Goal: Task Accomplishment & Management: Manage account settings

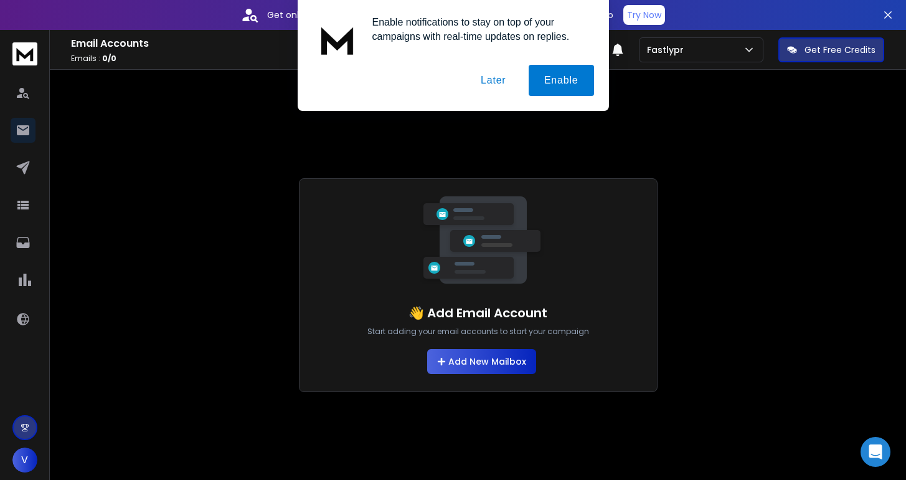
click at [498, 83] on button "Later" at bounding box center [493, 80] width 56 height 31
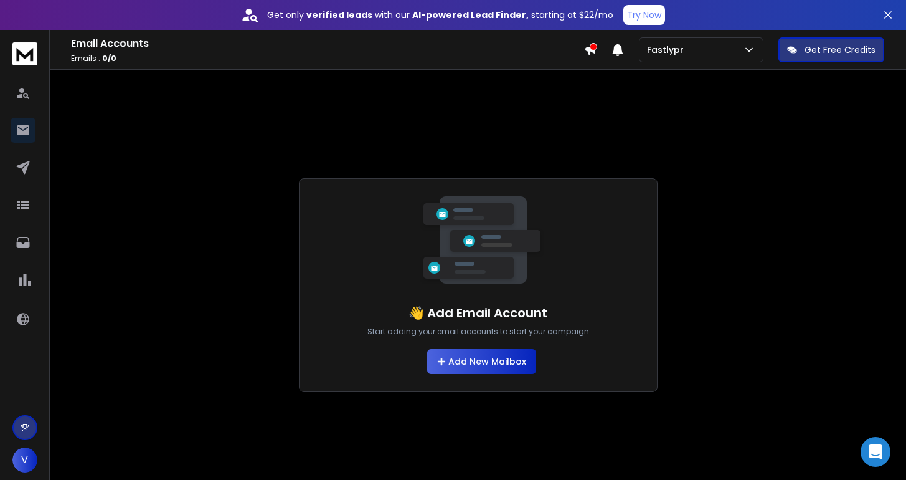
click at [27, 61] on img at bounding box center [24, 53] width 25 height 23
click at [26, 105] on link at bounding box center [23, 92] width 25 height 25
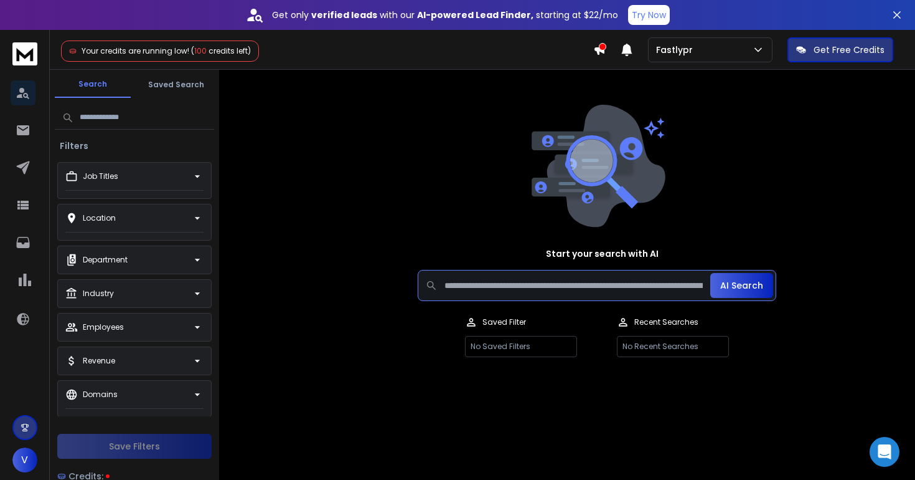
click at [16, 61] on img at bounding box center [24, 53] width 25 height 23
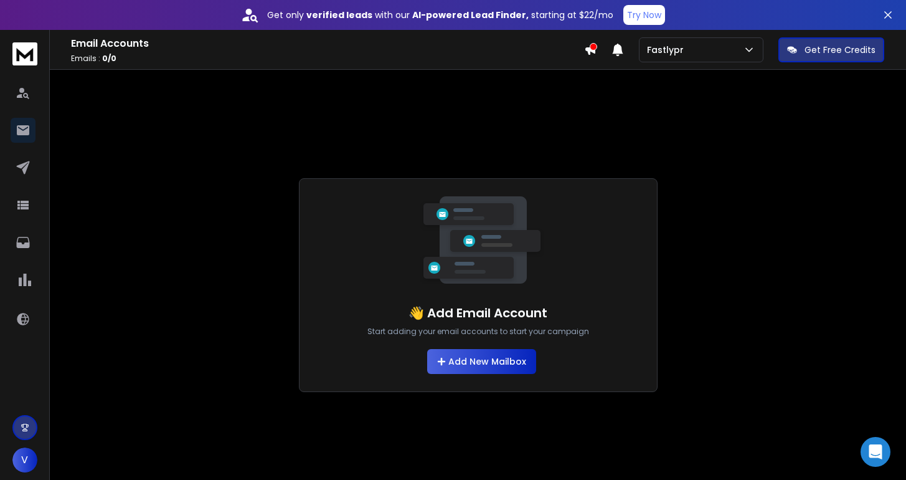
click at [24, 108] on div at bounding box center [25, 95] width 29 height 30
click at [24, 106] on div at bounding box center [25, 95] width 29 height 30
click at [19, 103] on link at bounding box center [23, 92] width 25 height 25
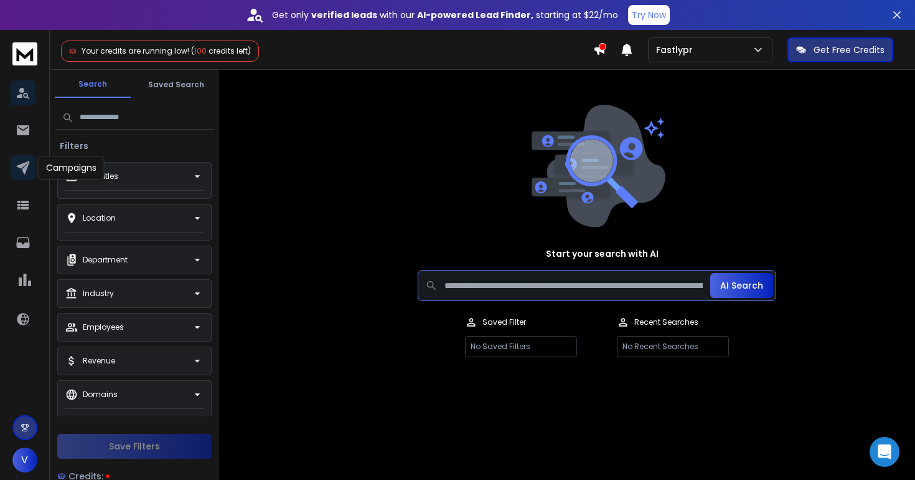
click at [20, 169] on icon at bounding box center [23, 167] width 15 height 15
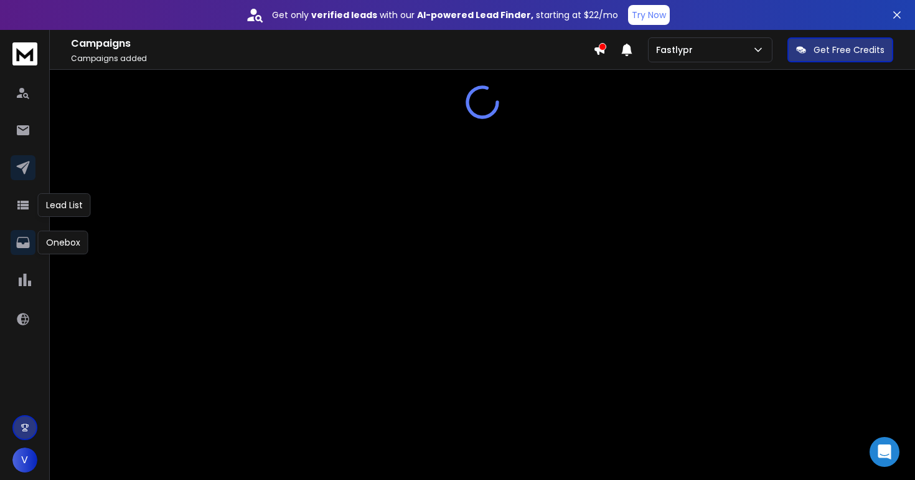
click at [25, 244] on icon at bounding box center [22, 242] width 13 height 11
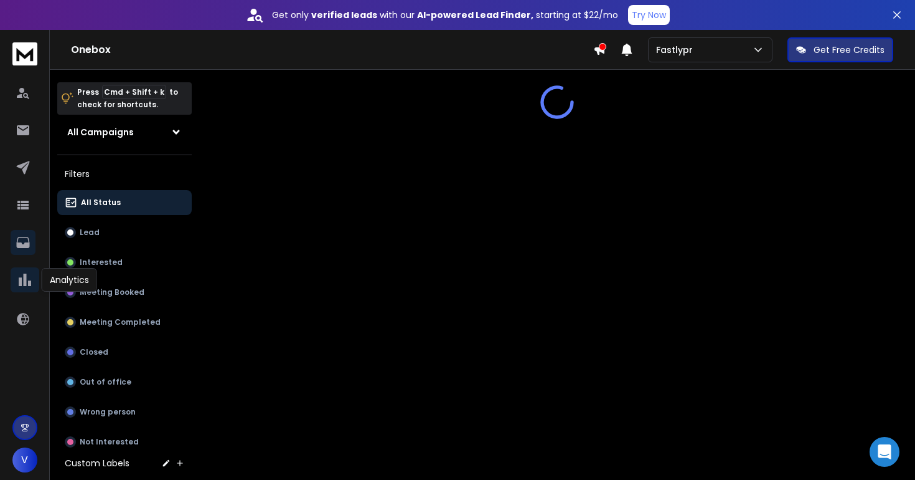
click at [23, 276] on icon at bounding box center [25, 279] width 12 height 12
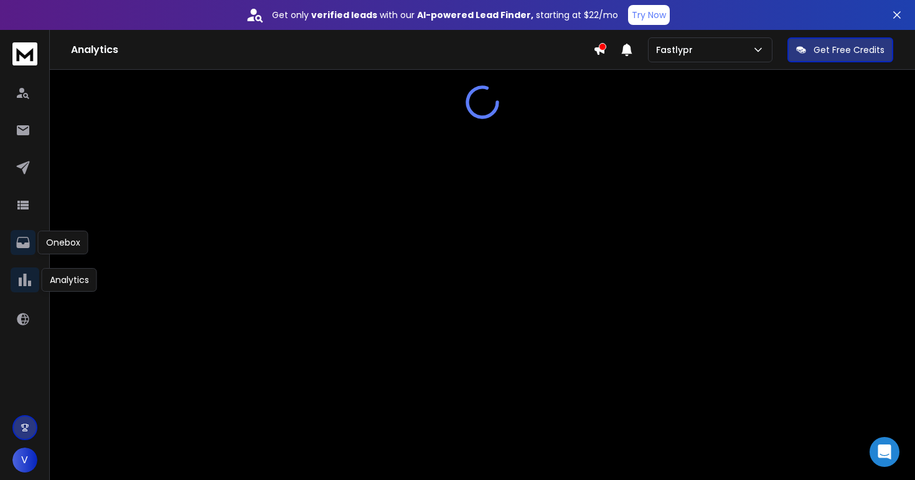
click at [11, 253] on link at bounding box center [23, 242] width 25 height 25
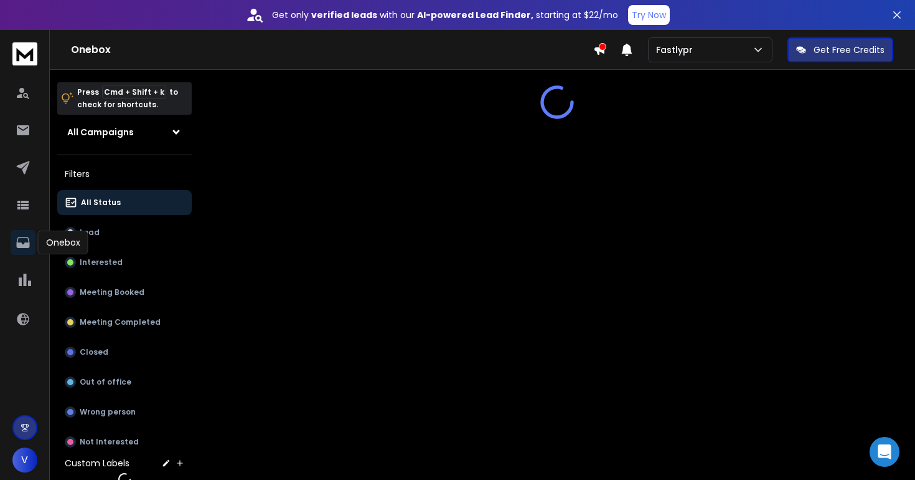
click at [11, 222] on div at bounding box center [25, 207] width 29 height 30
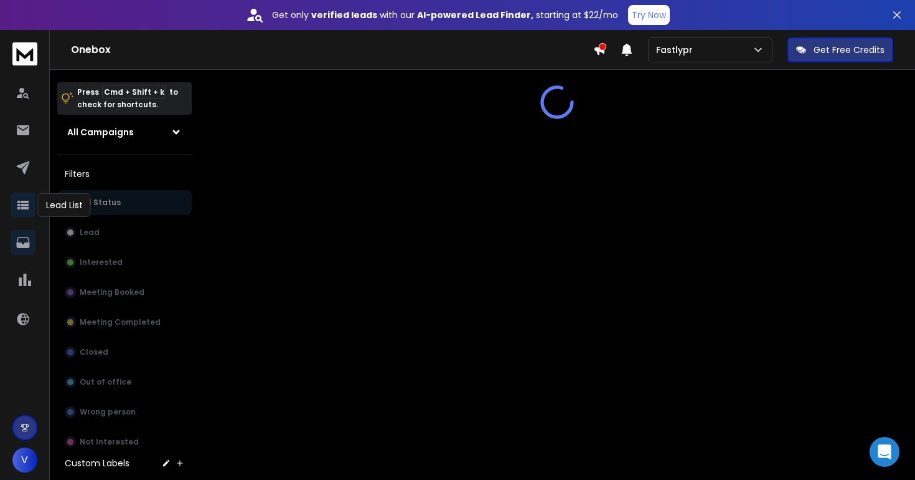
click at [12, 211] on link at bounding box center [23, 204] width 25 height 25
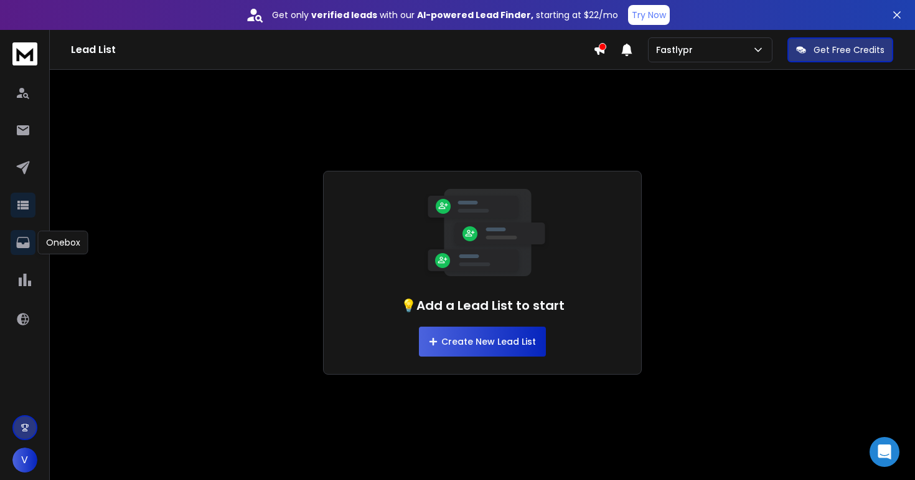
click at [16, 239] on icon at bounding box center [23, 242] width 15 height 15
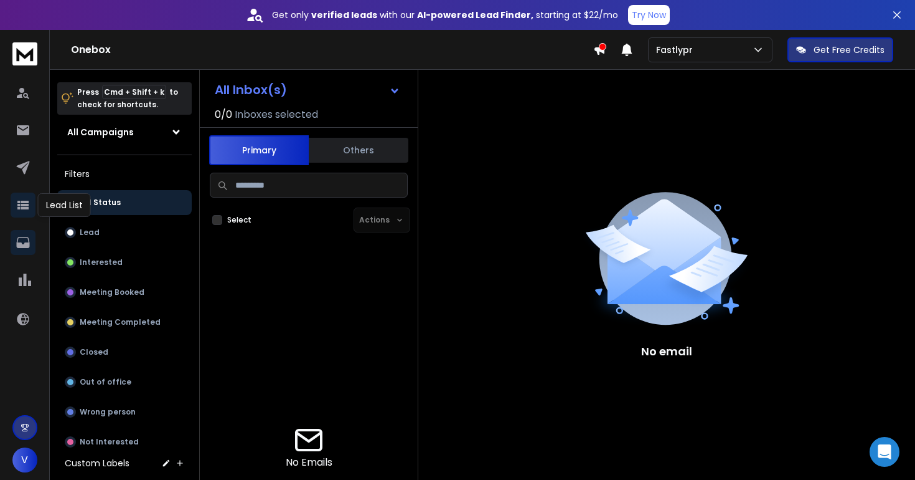
click at [28, 206] on icon at bounding box center [23, 204] width 15 height 15
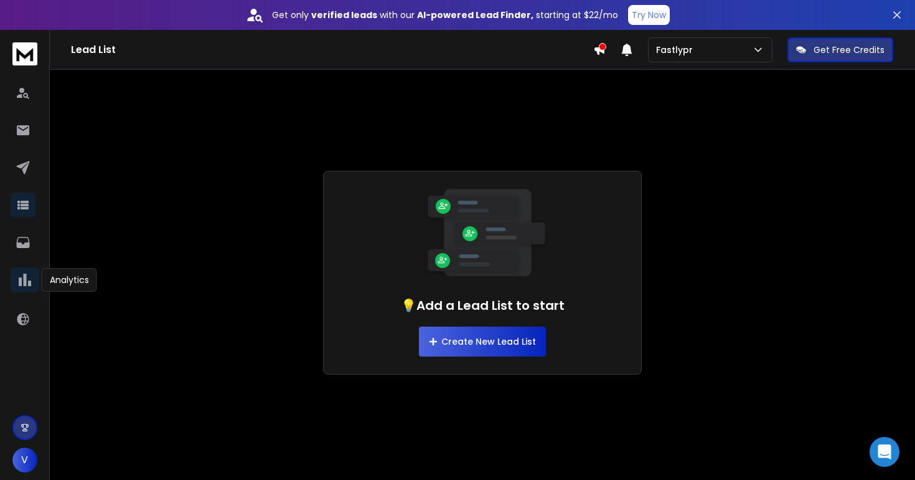
click at [26, 285] on icon at bounding box center [25, 279] width 19 height 19
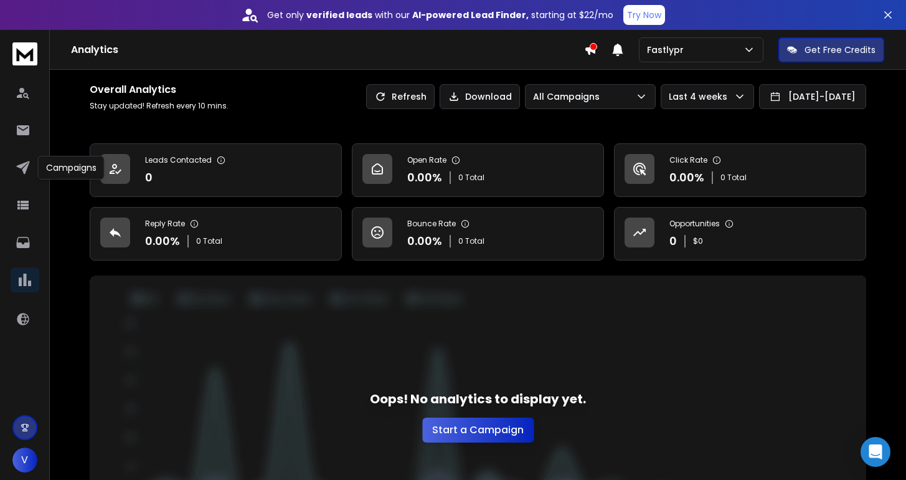
click at [23, 145] on div at bounding box center [25, 133] width 29 height 30
click at [23, 125] on icon at bounding box center [23, 130] width 15 height 15
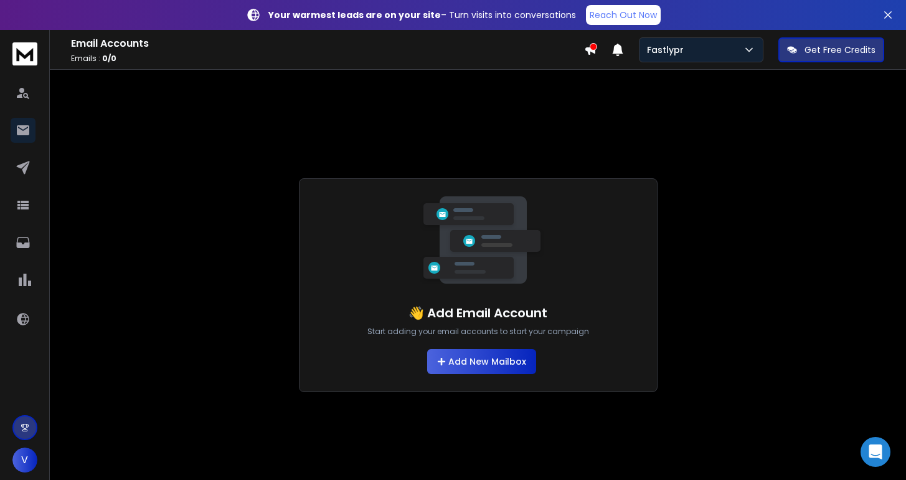
click at [741, 59] on button "Fastlypr" at bounding box center [701, 49] width 125 height 25
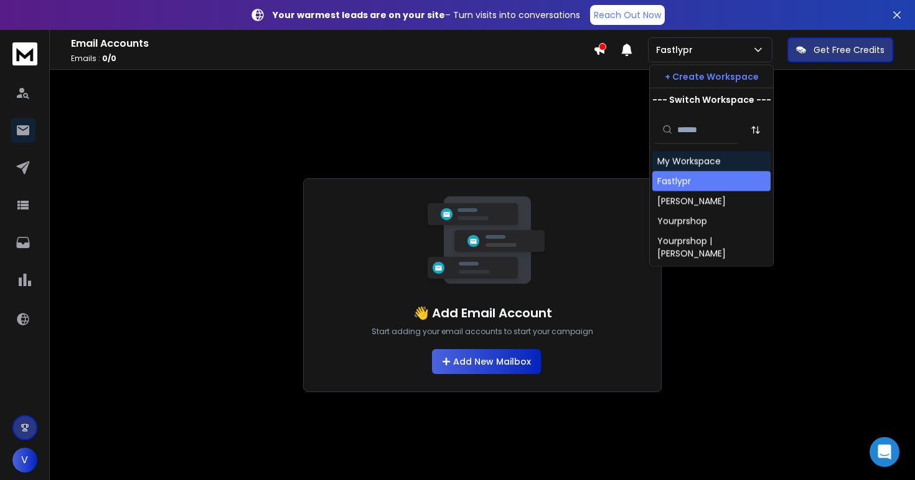
click at [721, 164] on div "My Workspace" at bounding box center [690, 161] width 64 height 12
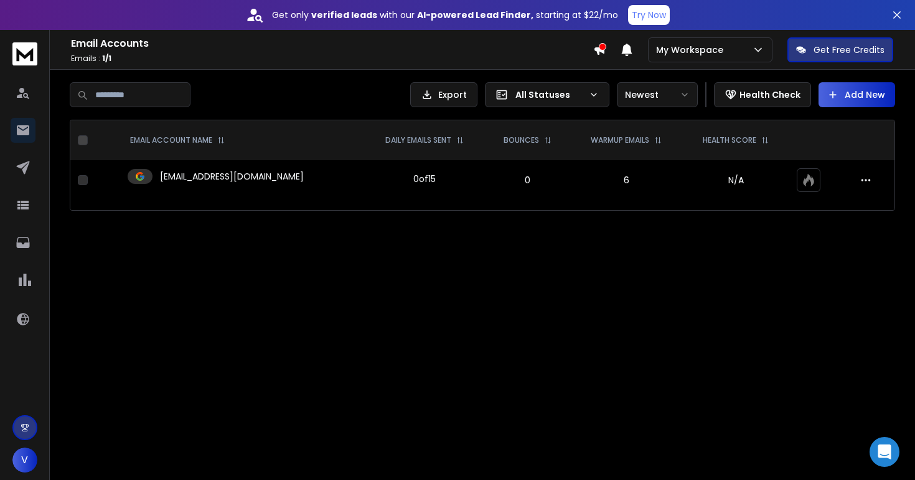
click at [805, 184] on icon at bounding box center [808, 180] width 11 height 12
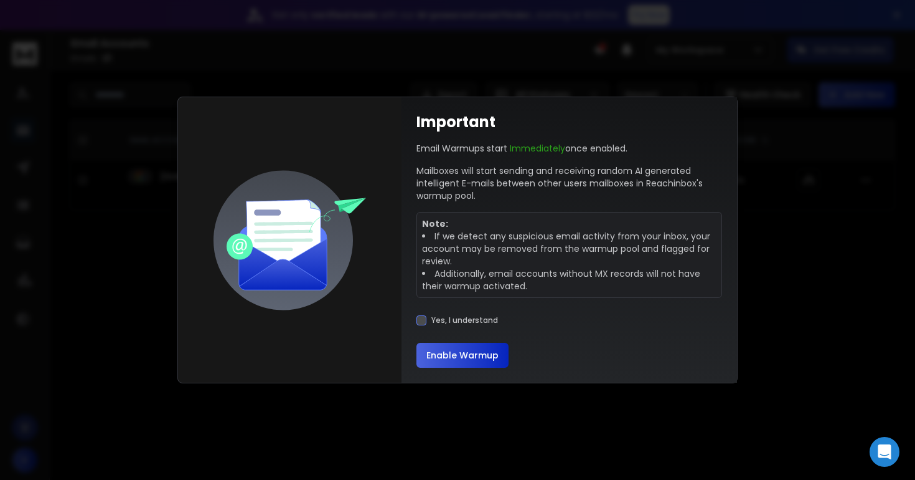
click at [448, 323] on label "Yes, I understand" at bounding box center [465, 320] width 67 height 10
click at [423, 323] on button "Yes, I understand" at bounding box center [422, 320] width 10 height 10
click at [439, 351] on button "Enable Warmup" at bounding box center [463, 355] width 92 height 25
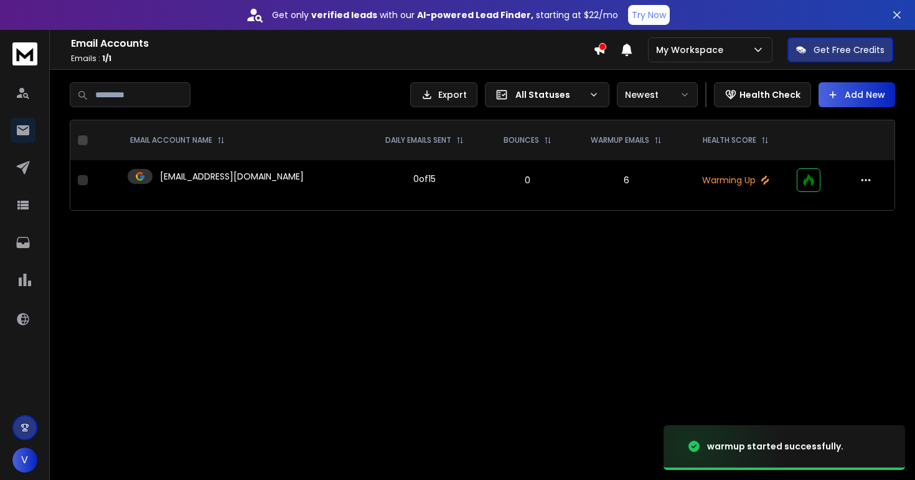
click at [542, 215] on div "Export All Statuses Newest Health Check Add New EMAIL ACCOUNT NAME DAILY EMAILS…" at bounding box center [483, 146] width 866 height 153
click at [570, 189] on td "6" at bounding box center [626, 180] width 113 height 40
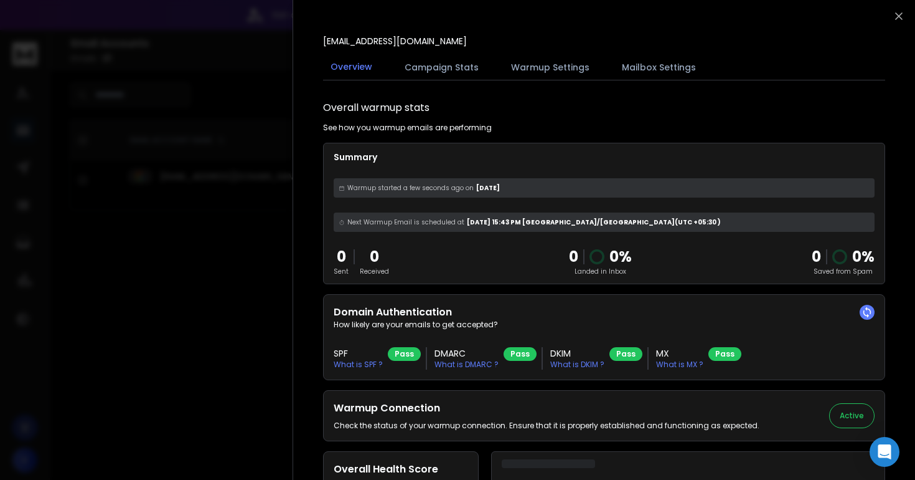
click at [415, 57] on button "Campaign Stats" at bounding box center [441, 67] width 89 height 27
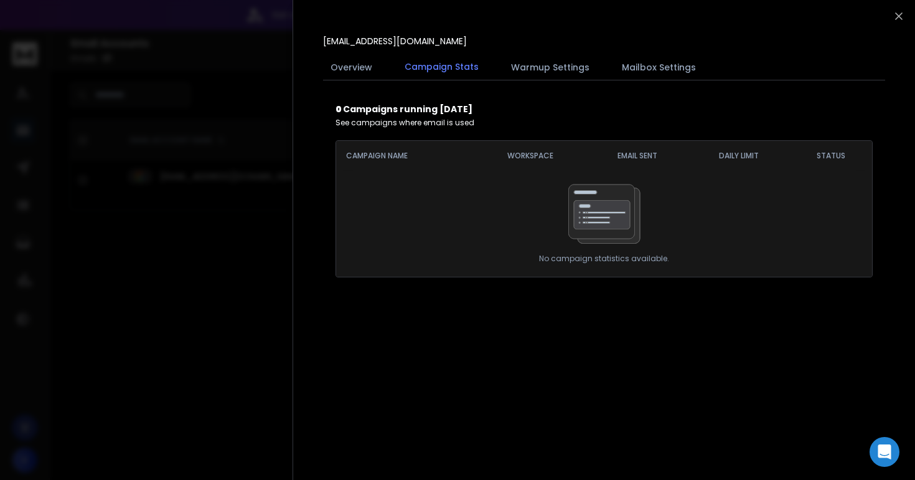
click at [519, 59] on button "Warmup Settings" at bounding box center [550, 67] width 93 height 27
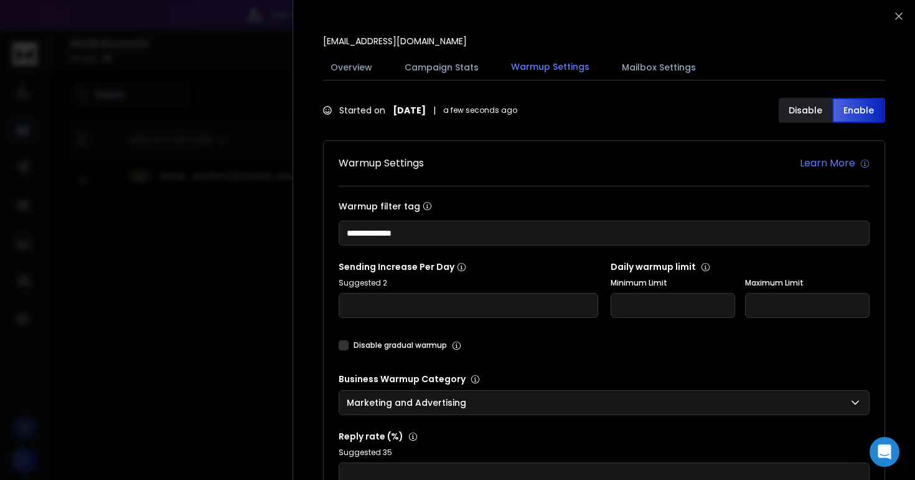
click at [626, 47] on div "**********" at bounding box center [604, 386] width 592 height 742
click at [456, 54] on div "**********" at bounding box center [604, 386] width 592 height 742
click at [530, 56] on button "Warmup Settings" at bounding box center [550, 67] width 93 height 29
click at [433, 56] on button "Campaign Stats" at bounding box center [441, 67] width 89 height 27
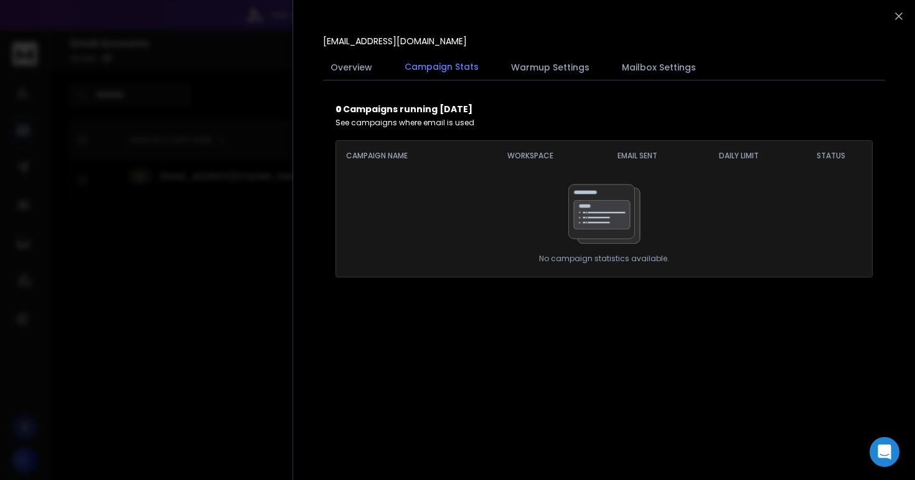
click at [534, 60] on button "Warmup Settings" at bounding box center [550, 67] width 93 height 27
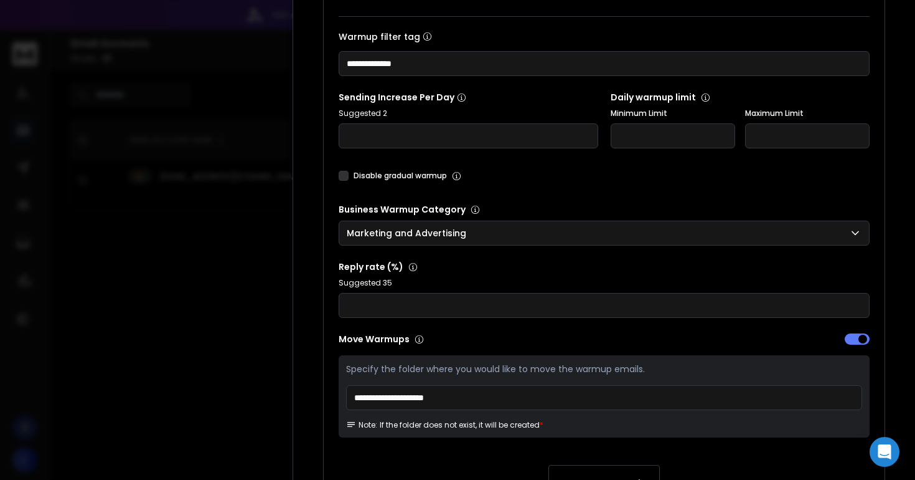
scroll to position [166, 0]
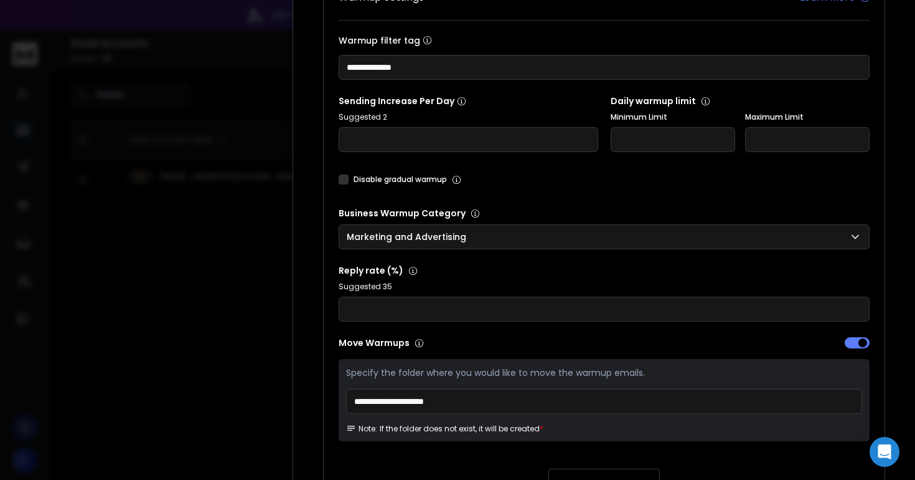
click at [771, 133] on input "**" at bounding box center [807, 139] width 125 height 25
type input "**"
click at [693, 215] on p "Business Warmup Category" at bounding box center [604, 213] width 531 height 12
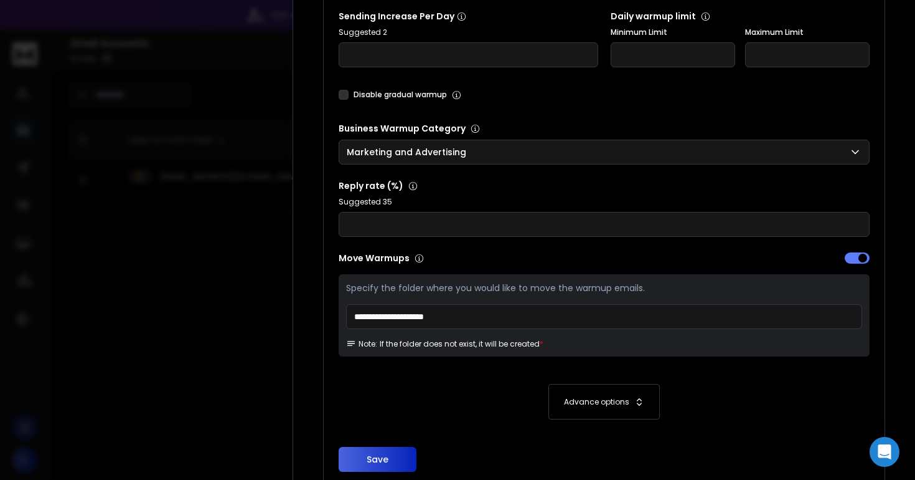
scroll to position [293, 0]
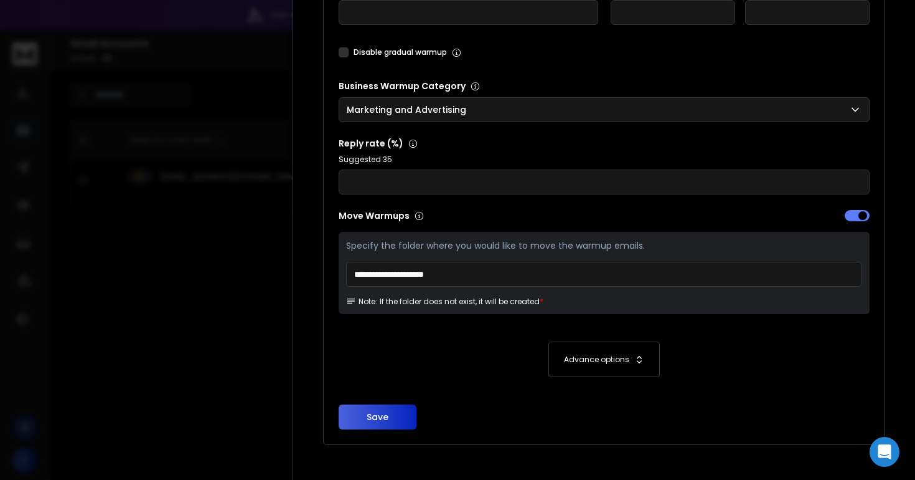
click at [565, 366] on div "Advance options" at bounding box center [604, 358] width 111 height 35
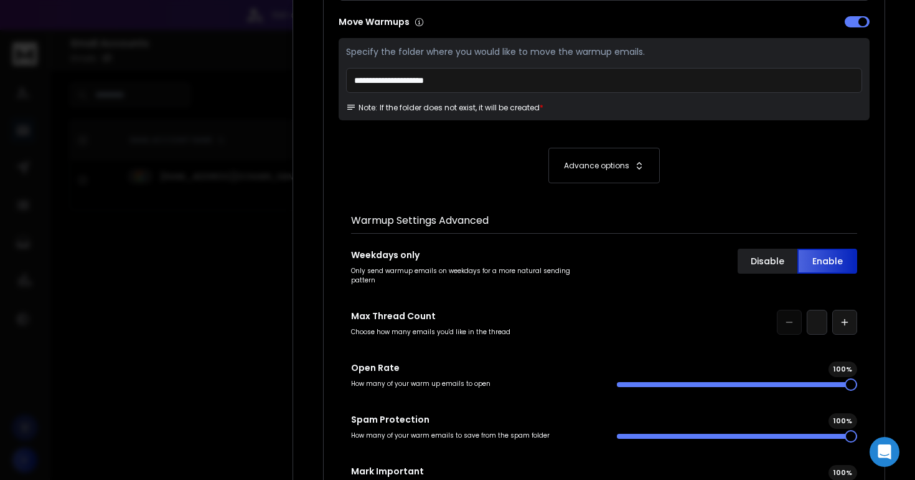
scroll to position [656, 0]
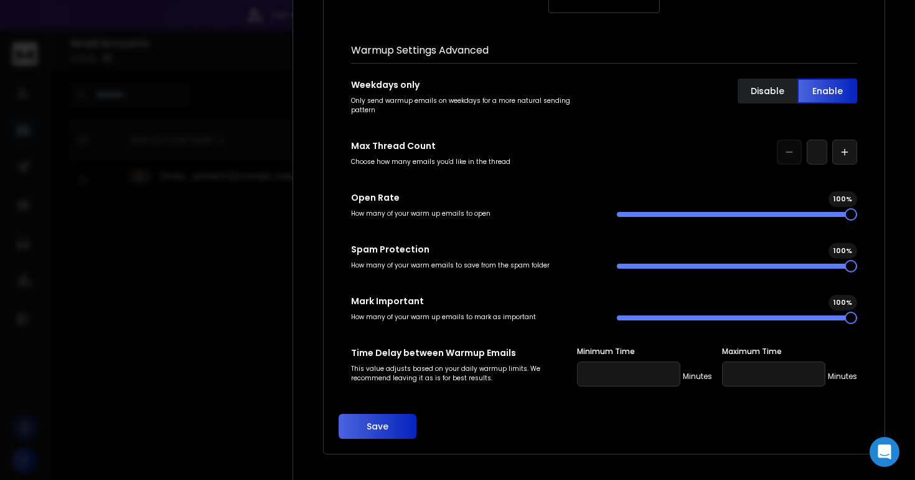
click at [377, 425] on button "Save" at bounding box center [378, 426] width 78 height 25
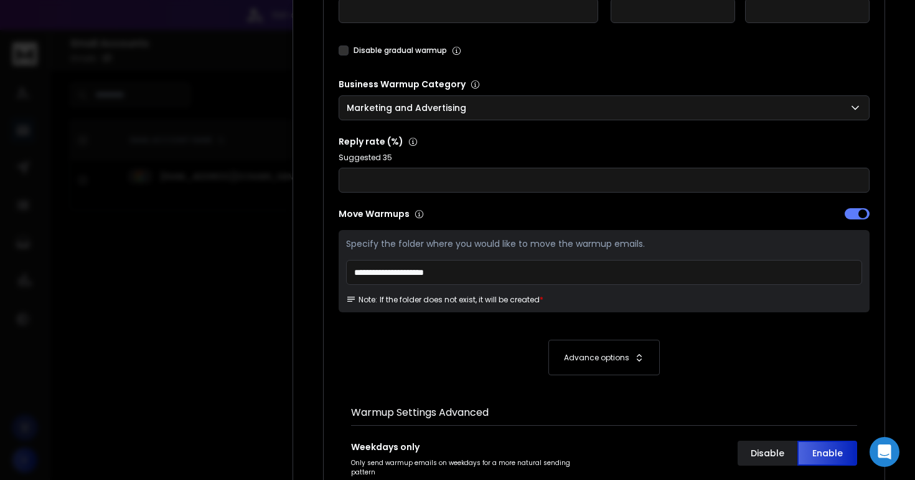
scroll to position [291, 0]
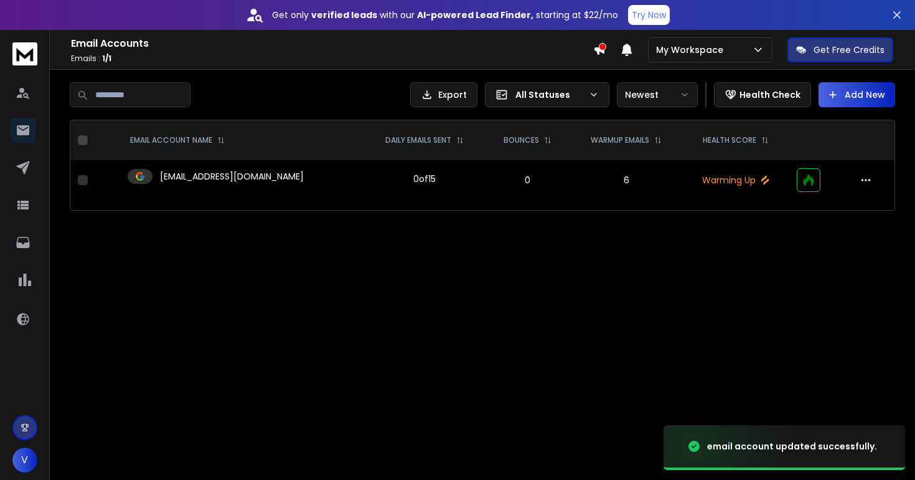
click at [615, 178] on td "6" at bounding box center [626, 180] width 113 height 40
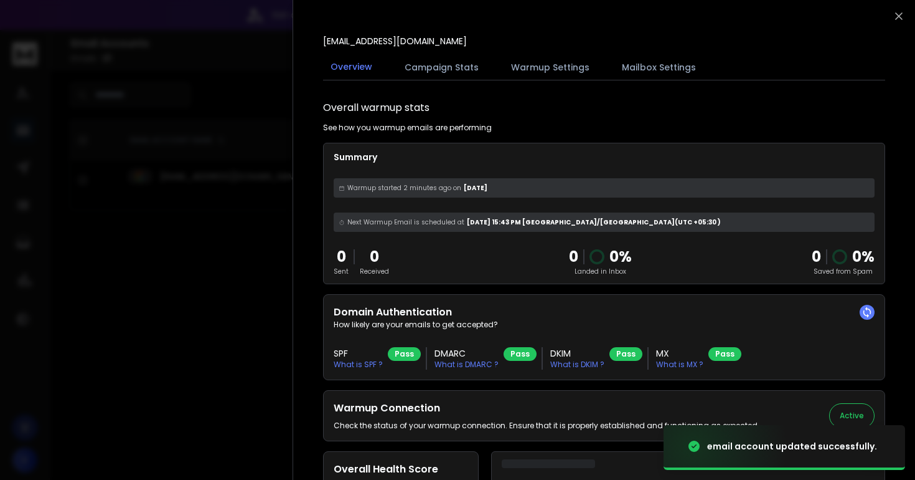
scroll to position [16, 0]
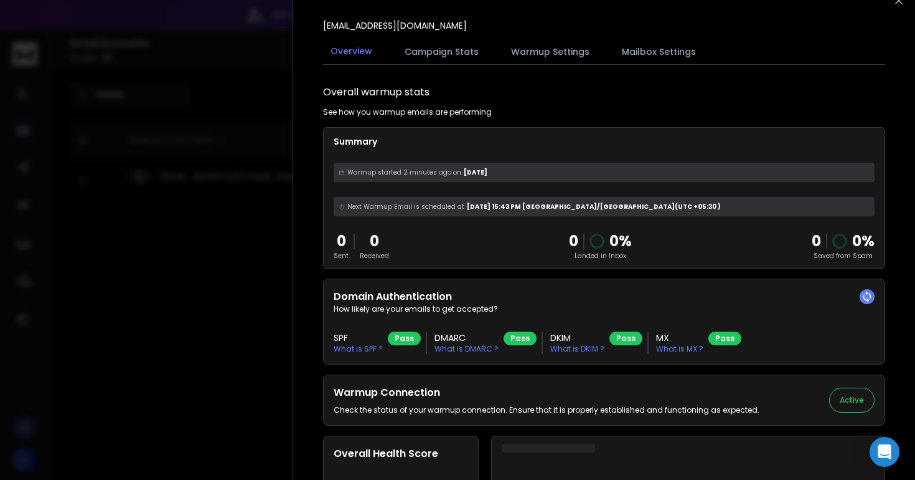
click at [461, 47] on button "Campaign Stats" at bounding box center [441, 51] width 89 height 27
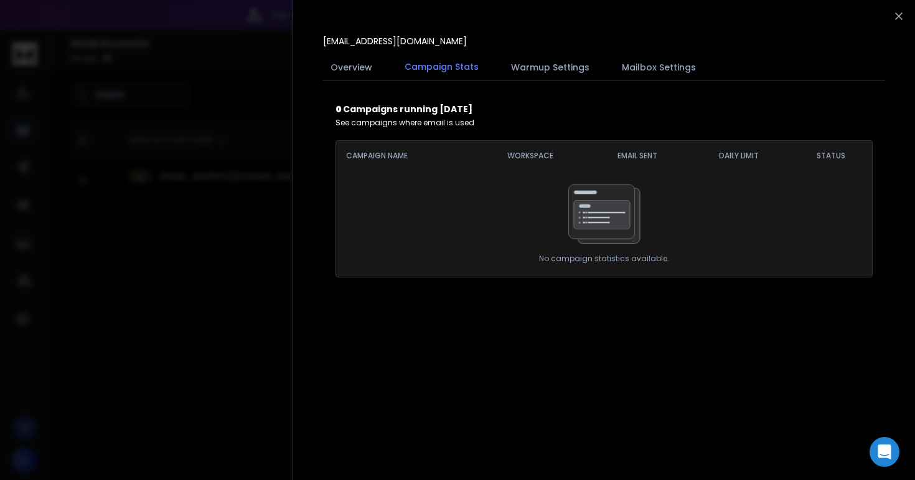
scroll to position [0, 0]
click at [528, 60] on button "Warmup Settings" at bounding box center [550, 67] width 93 height 27
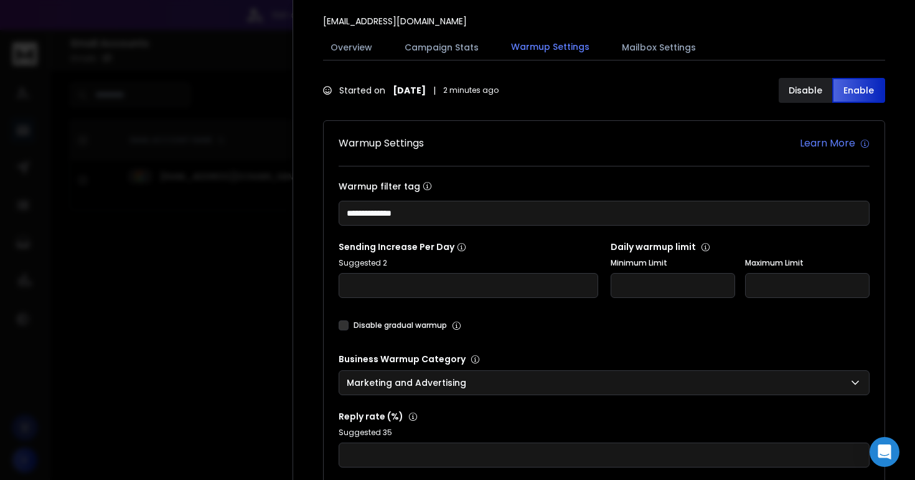
scroll to position [85, 0]
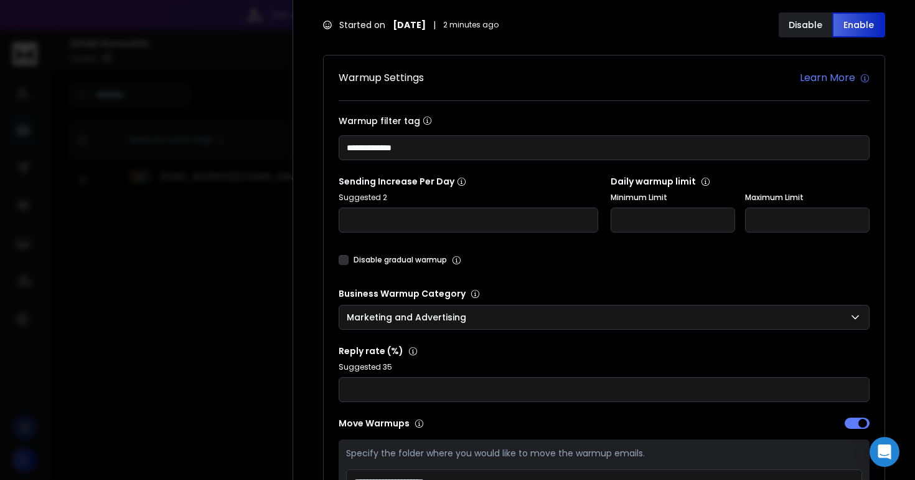
click at [652, 216] on input "*" at bounding box center [673, 219] width 125 height 25
click at [846, 225] on input "**" at bounding box center [807, 219] width 125 height 25
click at [675, 224] on input "*" at bounding box center [673, 219] width 125 height 25
click at [681, 275] on form "**********" at bounding box center [604, 353] width 531 height 566
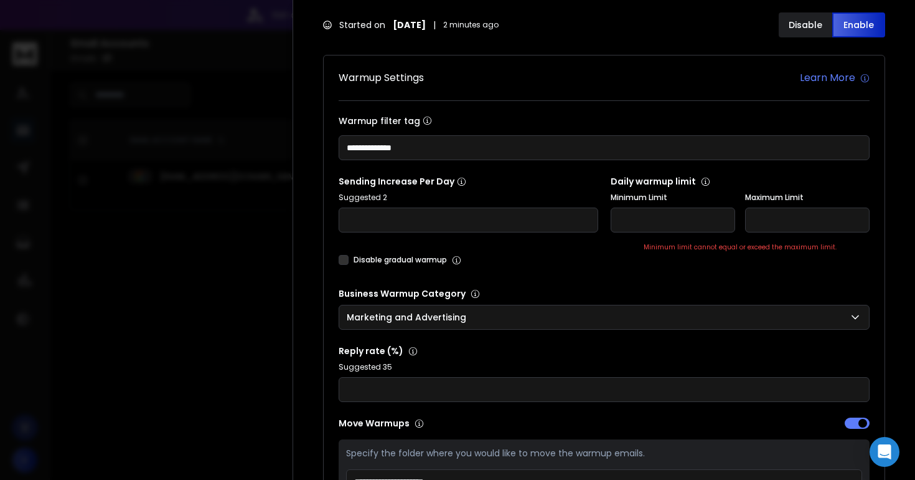
click at [661, 227] on input "**" at bounding box center [673, 219] width 125 height 25
type input "*"
click at [703, 287] on p "Business Warmup Category" at bounding box center [604, 293] width 531 height 12
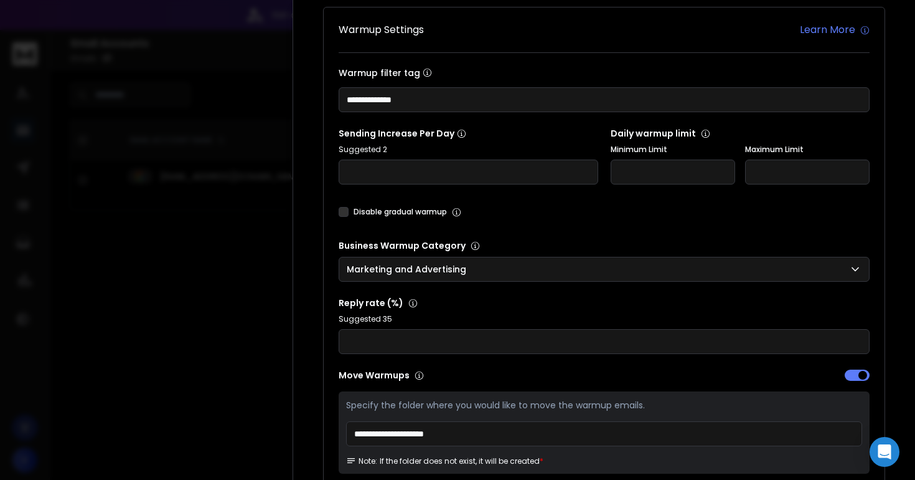
scroll to position [293, 0]
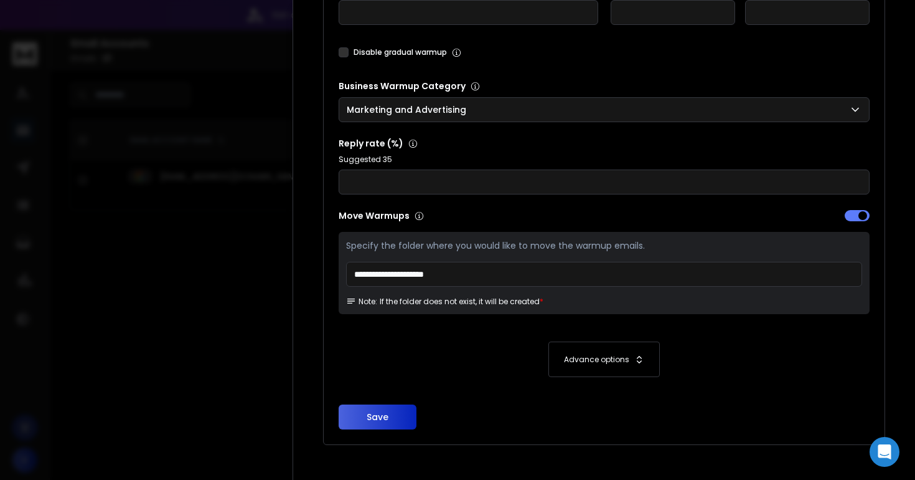
click at [402, 410] on button "Save" at bounding box center [378, 416] width 78 height 25
